Goal: Check status: Check status

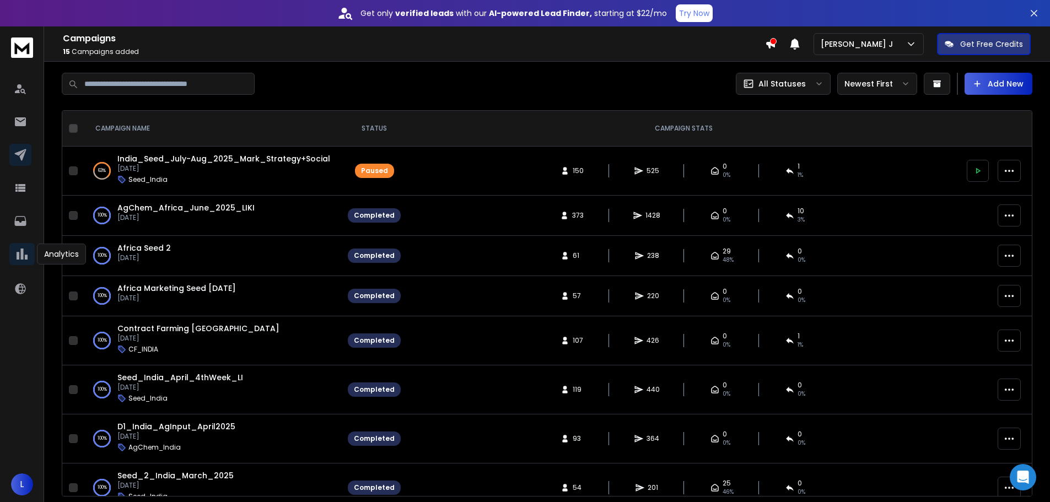
click at [25, 253] on icon at bounding box center [22, 254] width 17 height 17
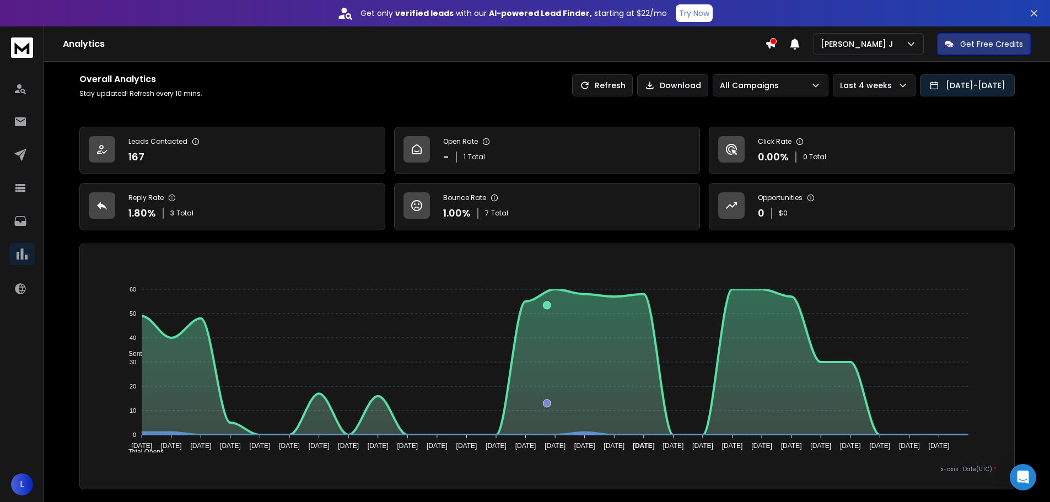
click at [945, 81] on button "[DATE] - [DATE]" at bounding box center [967, 85] width 95 height 22
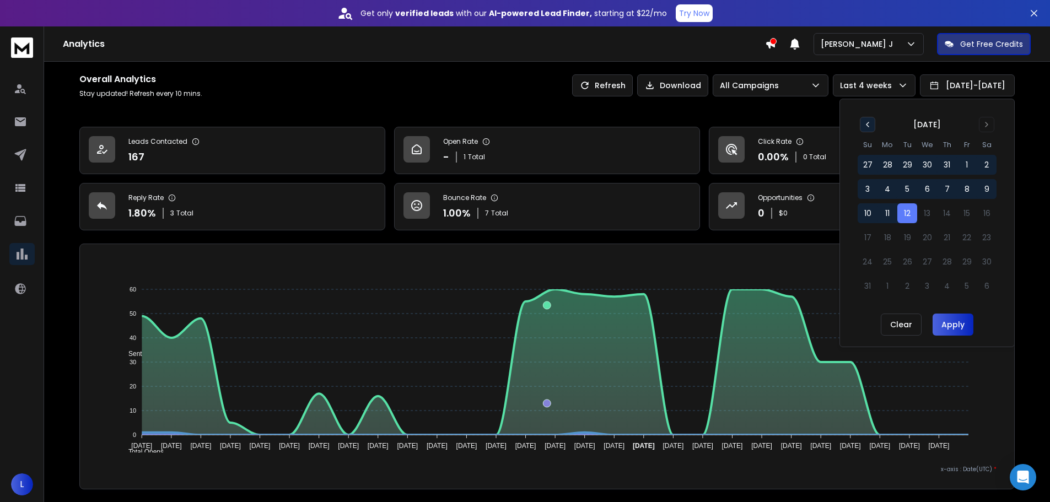
click at [868, 118] on button "Go to previous month" at bounding box center [867, 124] width 15 height 15
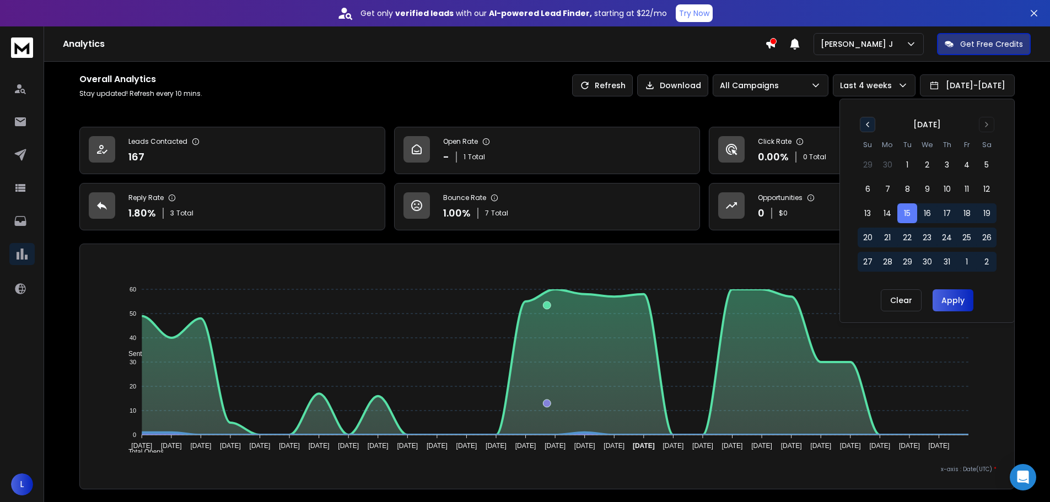
click at [868, 118] on button "Go to previous month" at bounding box center [867, 124] width 15 height 15
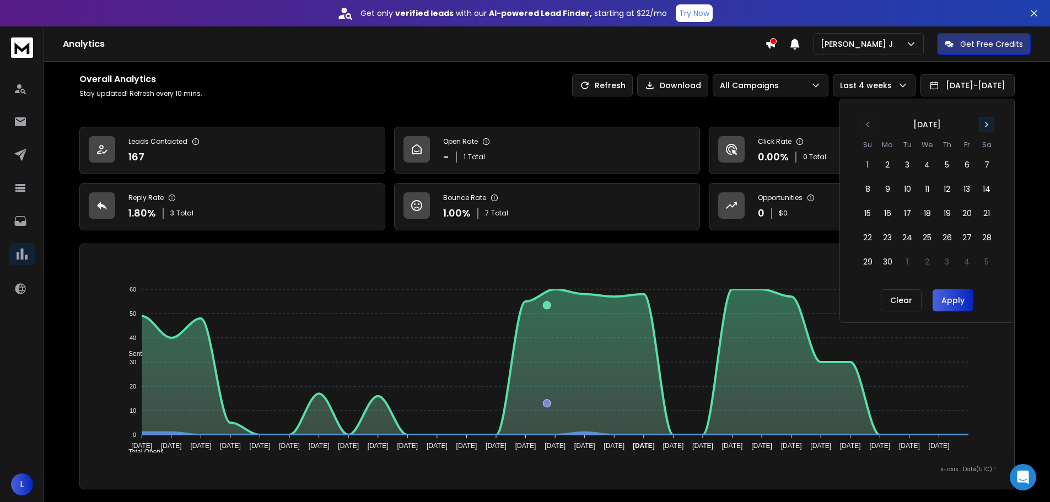
click at [988, 127] on icon "Go to next month" at bounding box center [987, 124] width 9 height 9
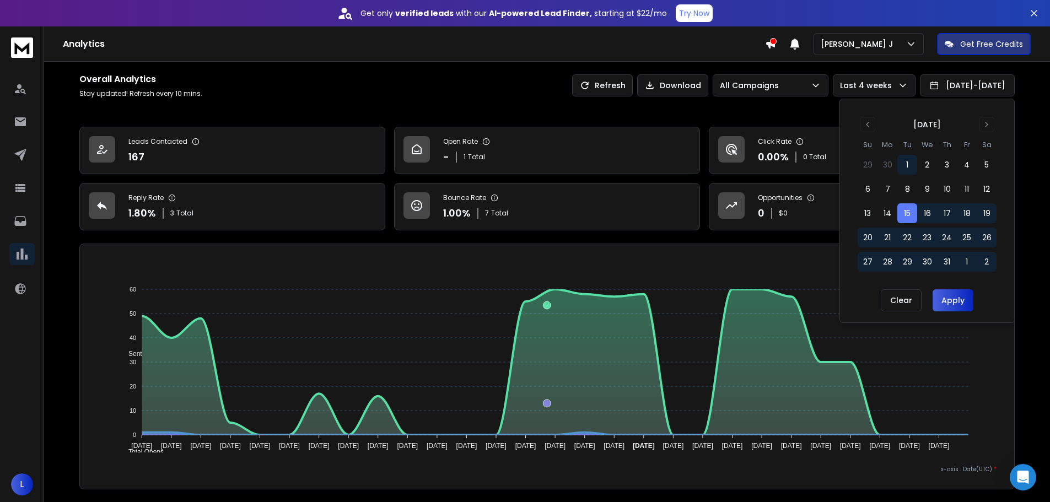
click at [912, 162] on button "1" at bounding box center [908, 165] width 20 height 20
click at [945, 259] on button "31" at bounding box center [947, 262] width 20 height 20
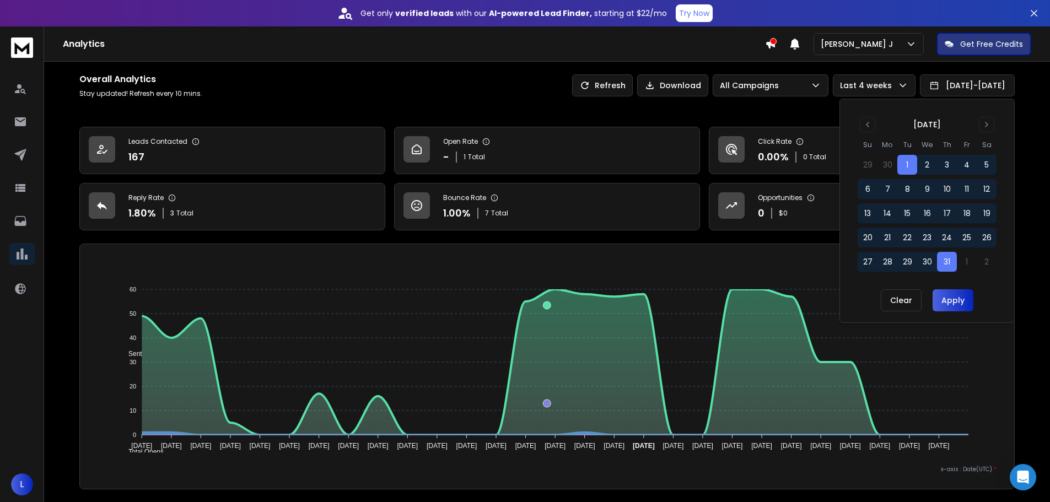
click at [952, 294] on button "Apply" at bounding box center [953, 300] width 41 height 22
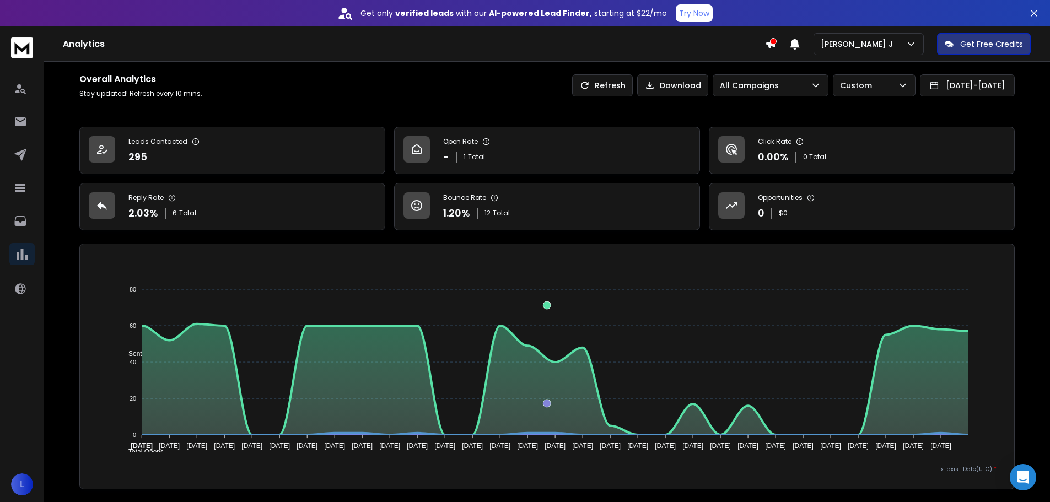
drag, startPoint x: 952, startPoint y: 294, endPoint x: 1041, endPoint y: 262, distance: 93.8
click at [1041, 262] on div "Overall Analytics Stay updated! Refresh every 10 mins. Refresh Download All Cam…" at bounding box center [547, 400] width 1006 height 676
click at [950, 89] on button "[DATE] - [DATE]" at bounding box center [967, 85] width 95 height 22
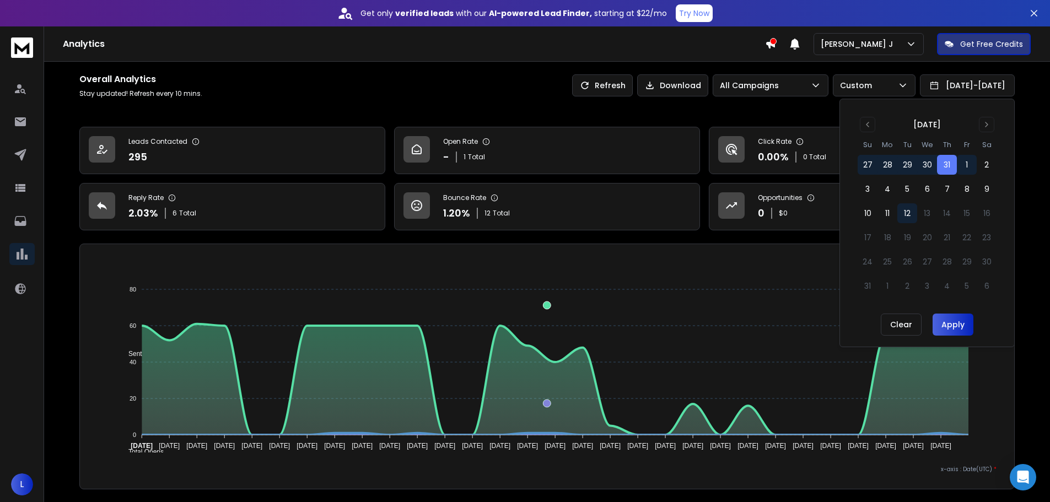
click at [966, 163] on button "1" at bounding box center [967, 165] width 20 height 20
click at [899, 214] on button "12" at bounding box center [908, 213] width 20 height 20
click at [912, 319] on button "Clear" at bounding box center [901, 325] width 41 height 22
click at [964, 163] on button "1" at bounding box center [967, 165] width 20 height 20
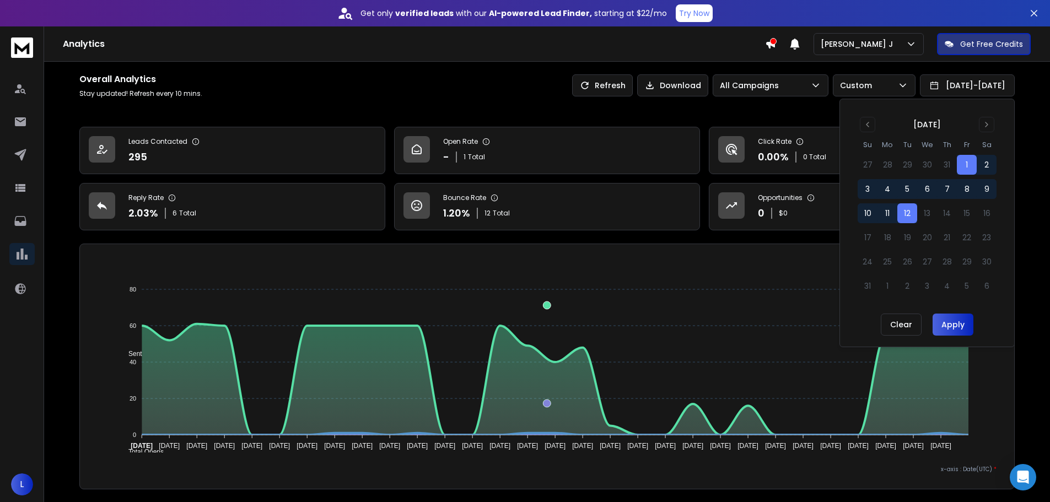
click at [953, 329] on button "Apply" at bounding box center [953, 325] width 41 height 22
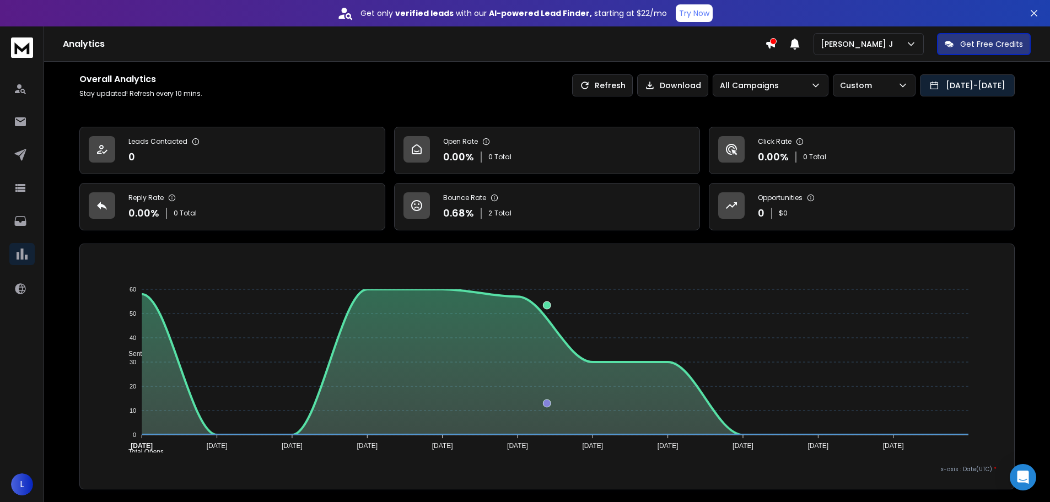
click at [974, 92] on button "[DATE] - [DATE]" at bounding box center [967, 85] width 95 height 22
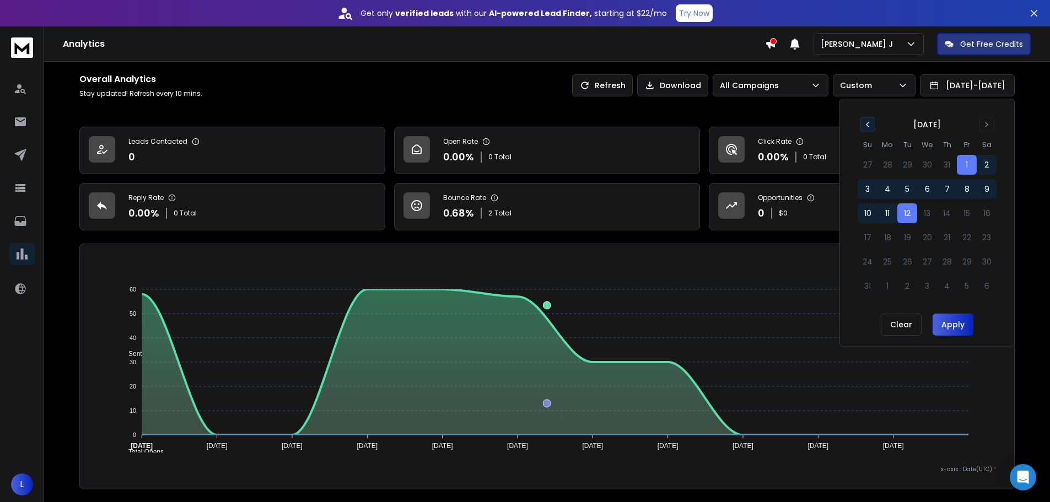
click at [865, 129] on button "Go to previous month" at bounding box center [867, 124] width 15 height 15
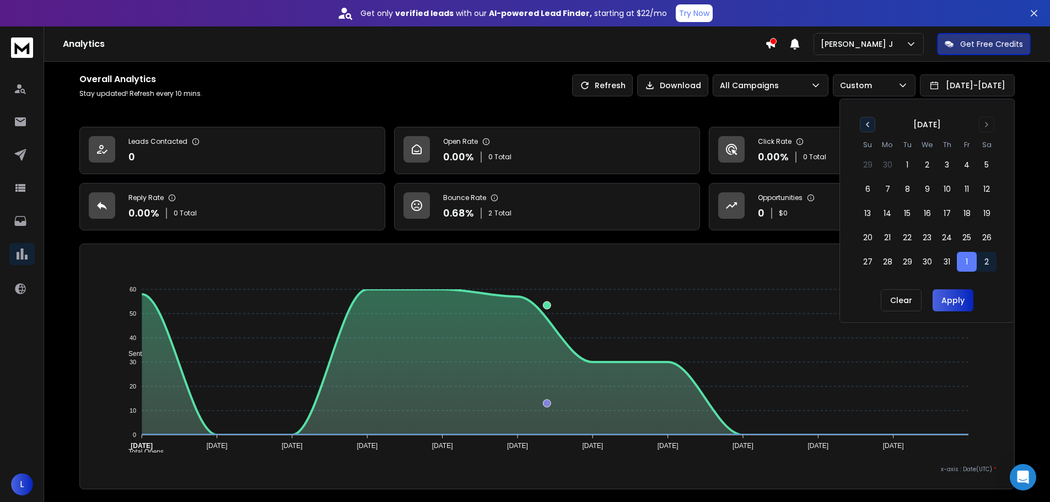
click at [865, 129] on button "Go to previous month" at bounding box center [867, 124] width 15 height 15
click at [869, 162] on button "1" at bounding box center [868, 165] width 20 height 20
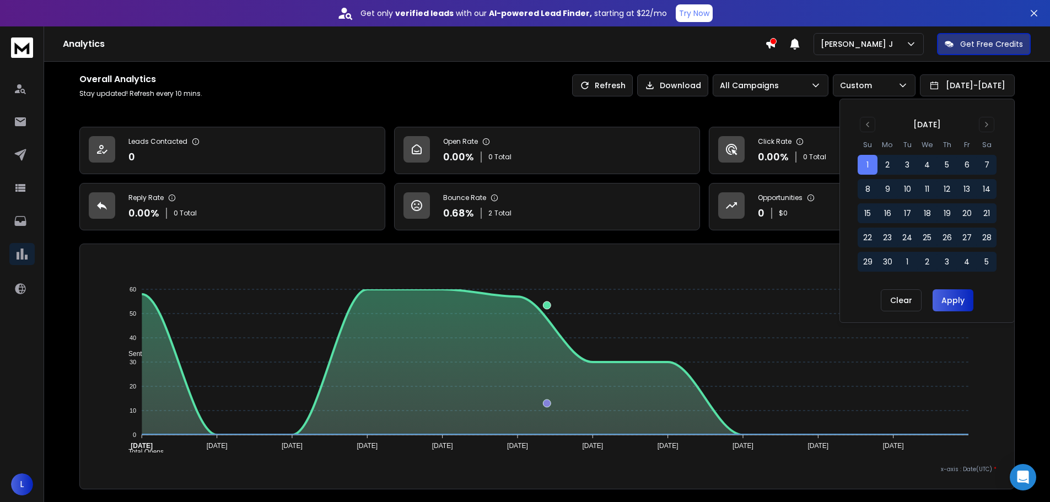
click at [888, 260] on button "30" at bounding box center [888, 262] width 20 height 20
click at [972, 305] on button "Apply" at bounding box center [953, 300] width 41 height 22
